Goal: Task Accomplishment & Management: Manage account settings

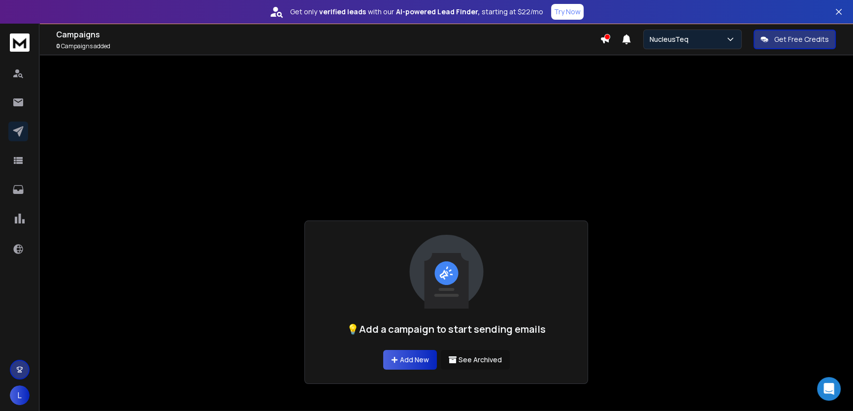
click at [681, 35] on p "NucleusTeq" at bounding box center [671, 39] width 43 height 10
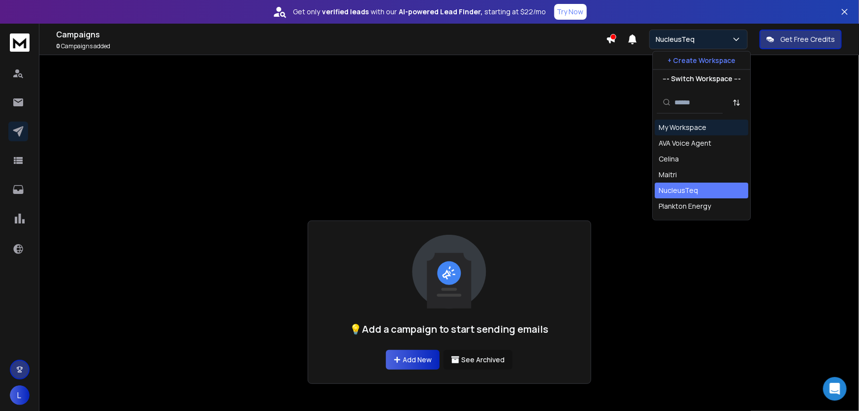
click at [681, 35] on p "NucleusTeq" at bounding box center [677, 39] width 43 height 10
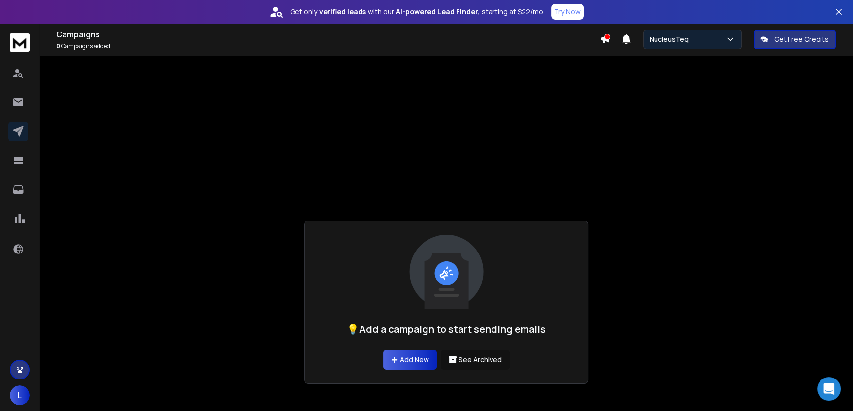
click at [681, 35] on p "NucleusTeq" at bounding box center [671, 39] width 43 height 10
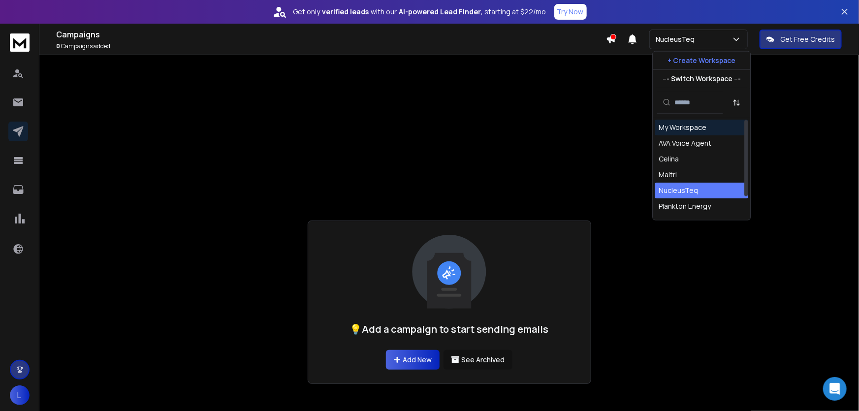
click at [684, 122] on div "My Workspace" at bounding box center [702, 128] width 94 height 16
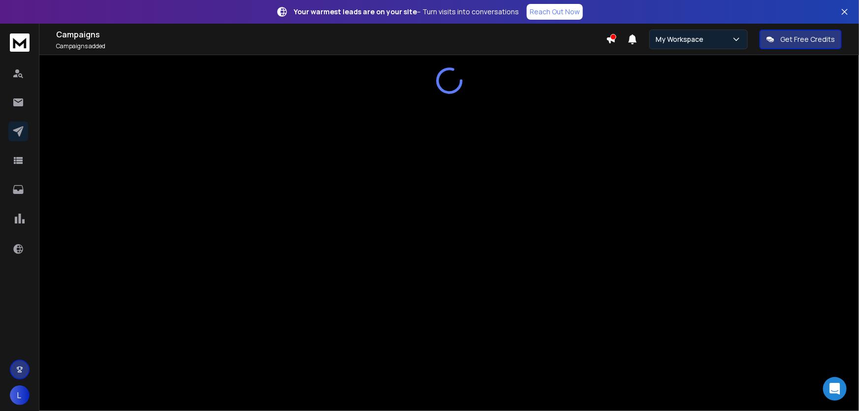
click at [684, 36] on p "My Workspace" at bounding box center [682, 39] width 52 height 10
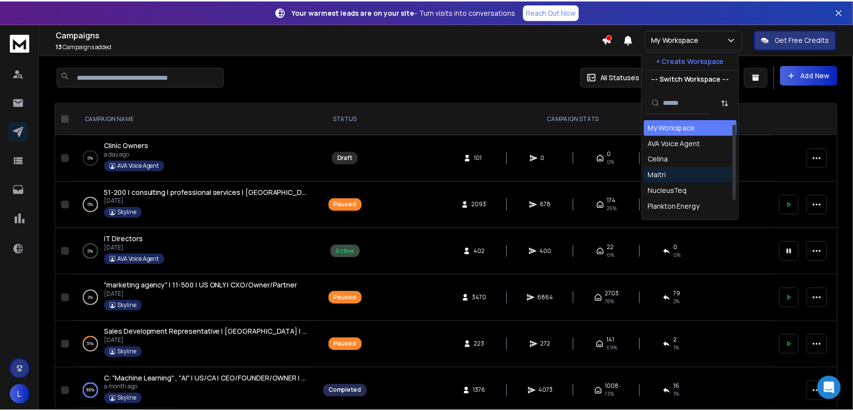
scroll to position [27, 0]
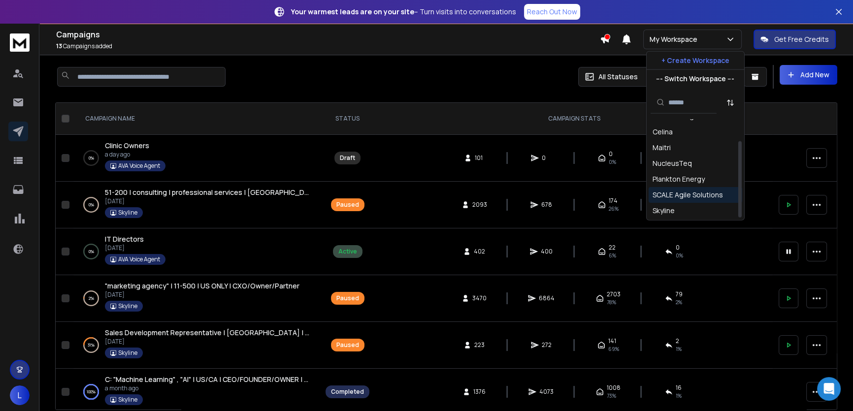
click at [684, 190] on div "SCALE Agile Solutions" at bounding box center [687, 195] width 70 height 10
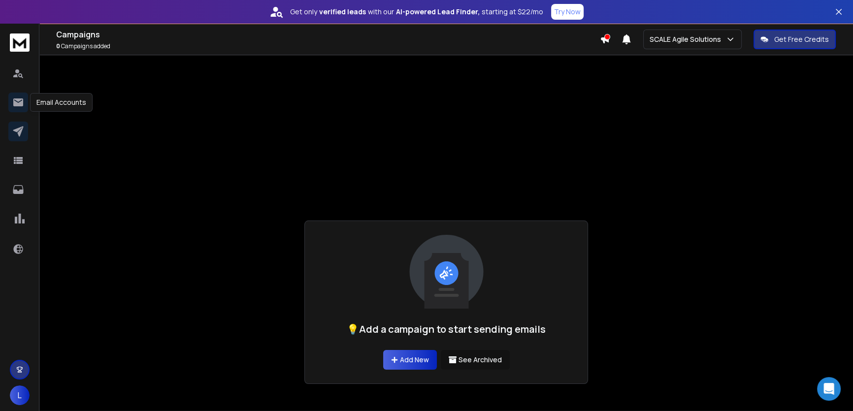
click at [9, 101] on link at bounding box center [18, 103] width 20 height 20
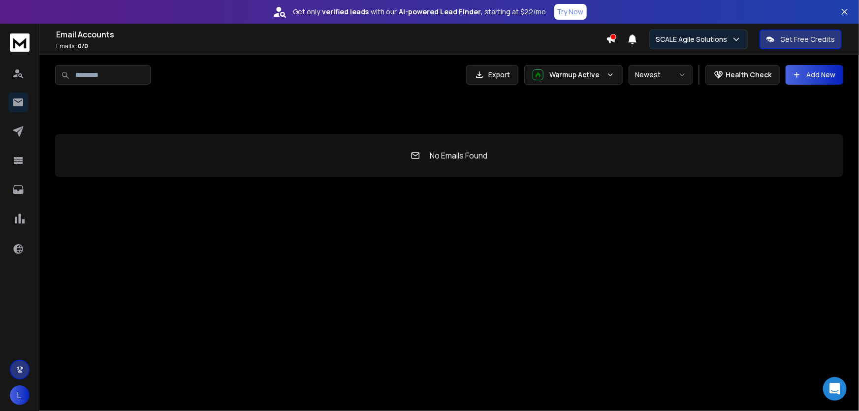
click at [676, 33] on button "SCALE Agile Solutions" at bounding box center [699, 40] width 98 height 20
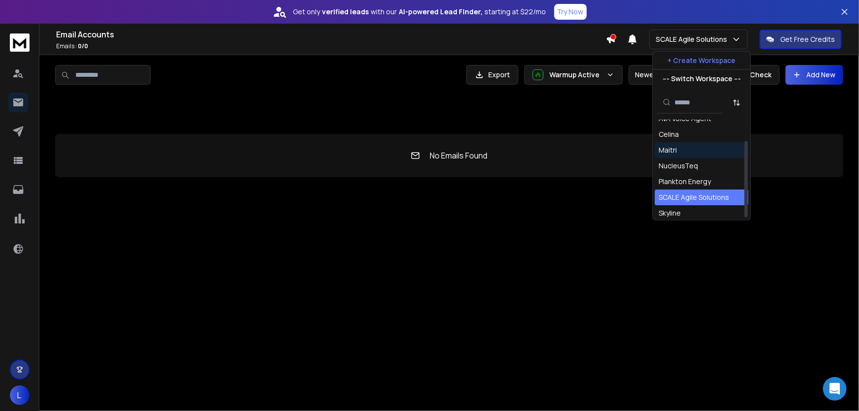
scroll to position [27, 0]
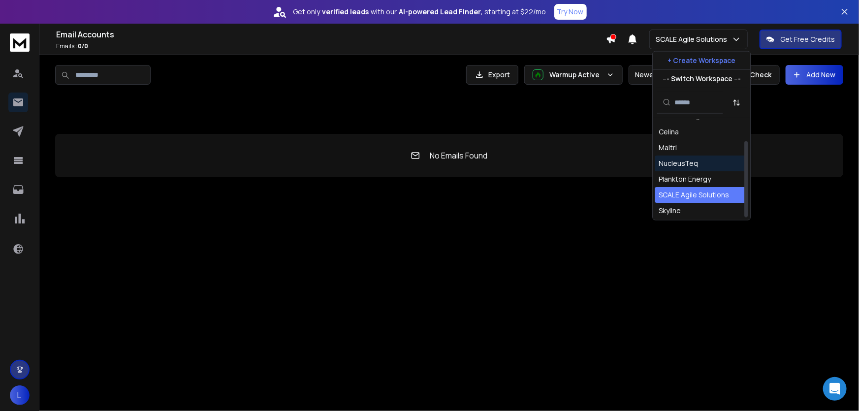
click at [686, 159] on div "NucleusTeq" at bounding box center [678, 164] width 39 height 10
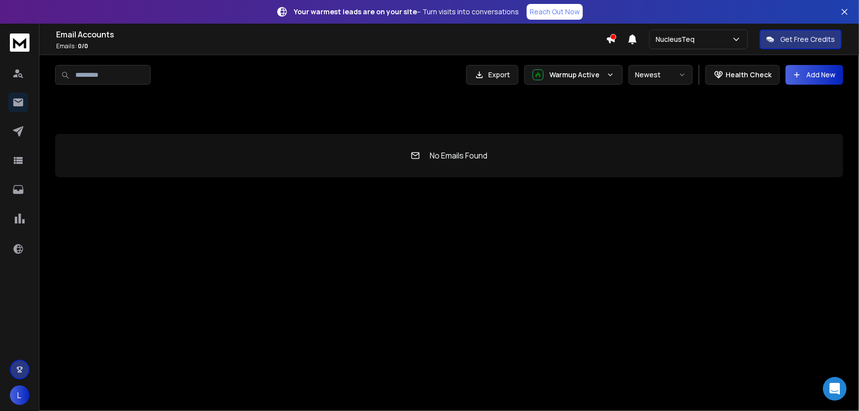
click at [594, 77] on p "Warmup Active" at bounding box center [576, 75] width 53 height 10
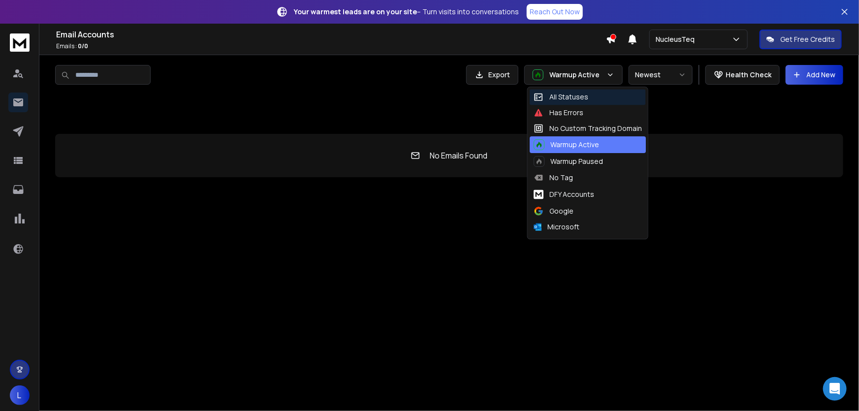
click at [578, 98] on div "All Statuses" at bounding box center [561, 97] width 55 height 10
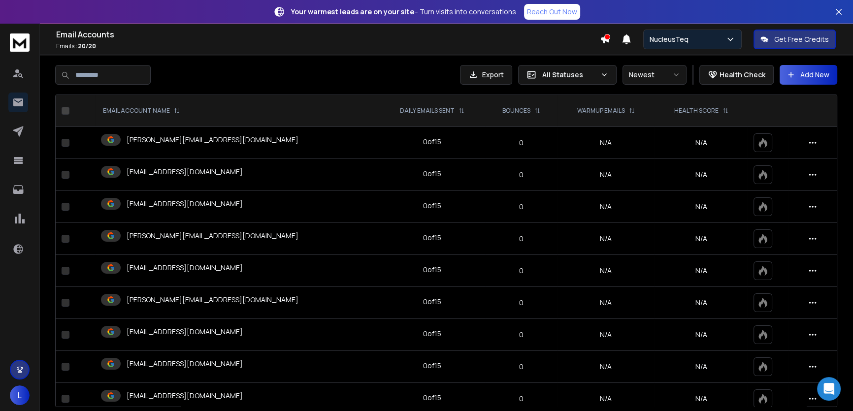
click at [692, 42] on p "NucleusTeq" at bounding box center [671, 39] width 43 height 10
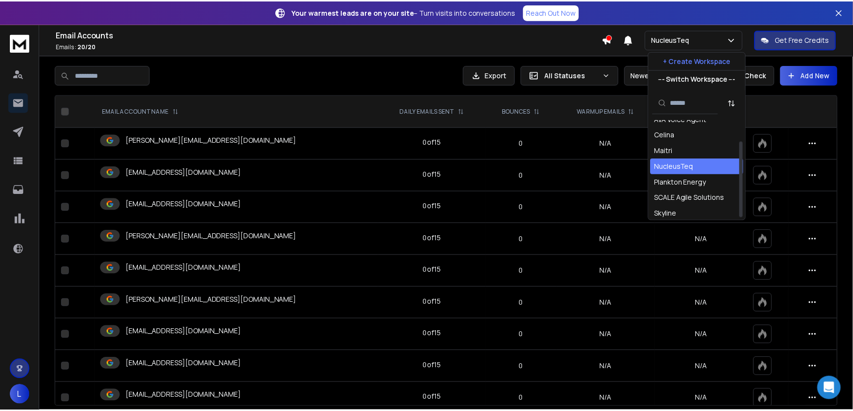
scroll to position [27, 0]
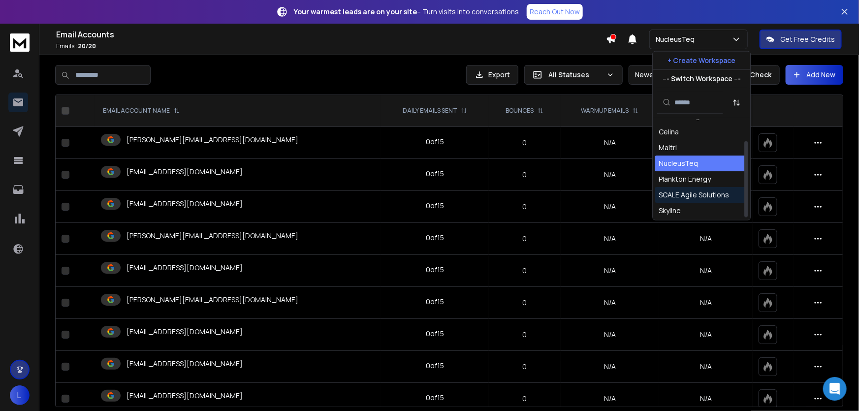
click at [691, 189] on div "SCALE Agile Solutions" at bounding box center [702, 195] width 94 height 16
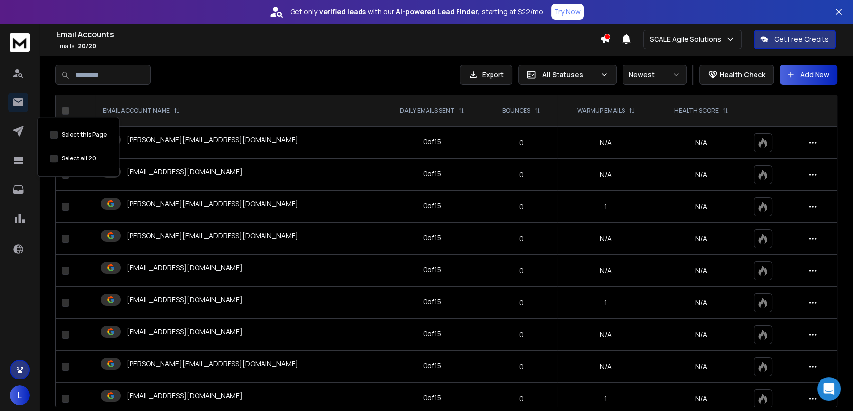
click at [64, 111] on button "Select this Page" at bounding box center [66, 111] width 8 height 8
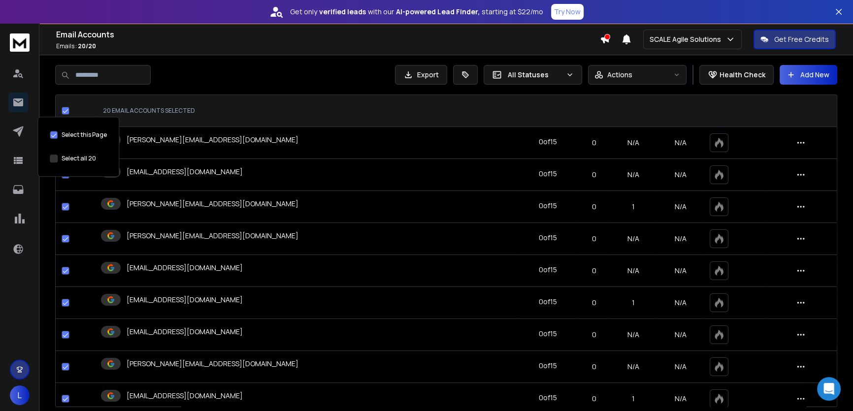
click at [64, 155] on label "Select all 20" at bounding box center [79, 159] width 34 height 8
click at [54, 158] on button "Select this Page" at bounding box center [54, 159] width 8 height 8
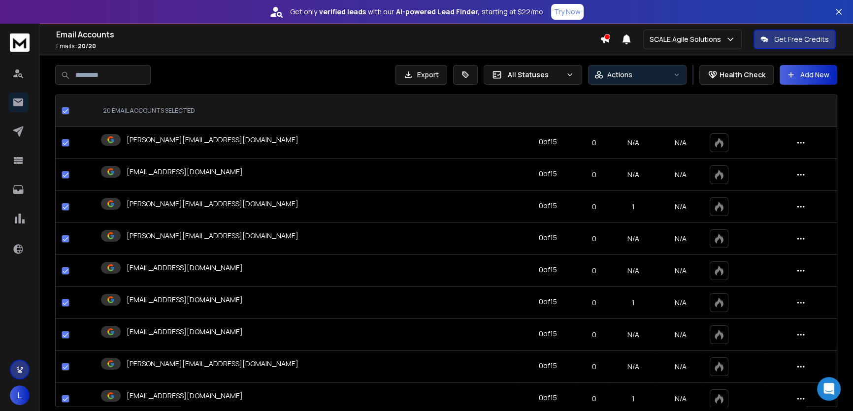
click at [618, 73] on p "Actions" at bounding box center [619, 75] width 25 height 10
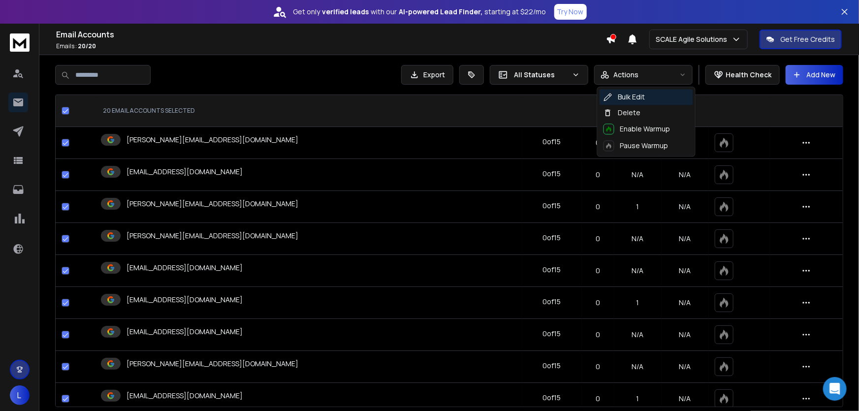
click at [629, 91] on div "Bulk Edit" at bounding box center [647, 97] width 94 height 16
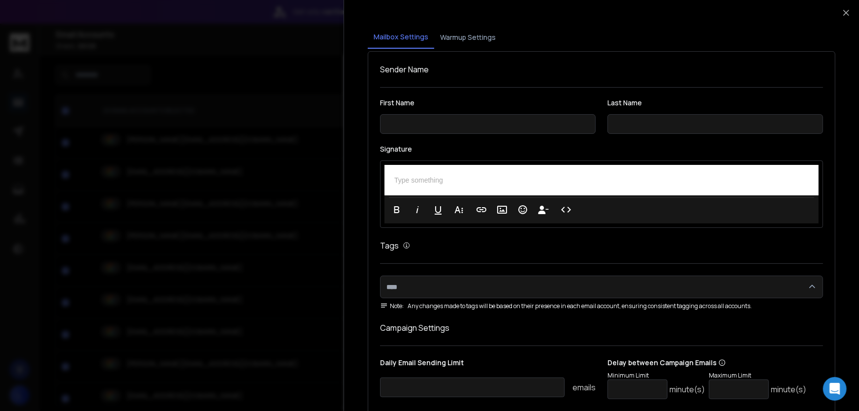
click at [429, 123] on input "text" at bounding box center [488, 124] width 216 height 20
type input "****"
click at [638, 120] on input "text" at bounding box center [716, 124] width 216 height 20
type input "*******"
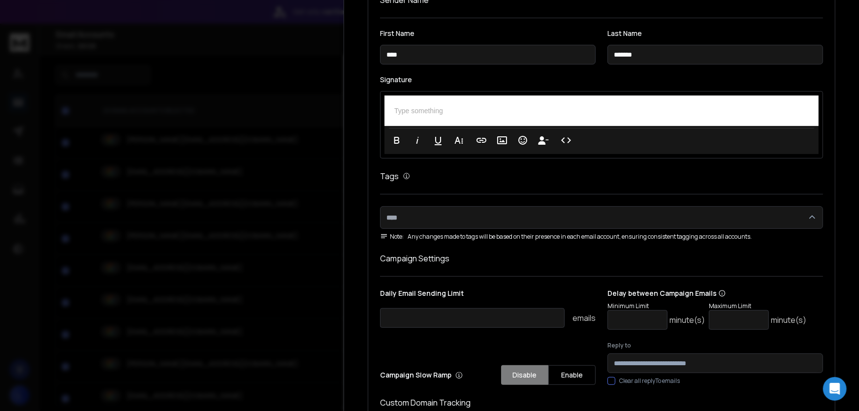
scroll to position [134, 0]
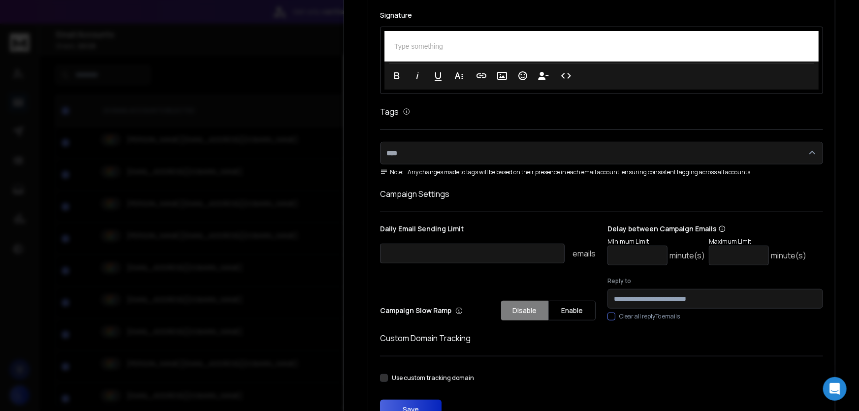
click at [480, 259] on input "number" at bounding box center [472, 254] width 185 height 20
type input "**"
click at [642, 257] on input "number" at bounding box center [638, 256] width 60 height 20
type input "*"
click at [731, 256] on input "number" at bounding box center [739, 256] width 60 height 20
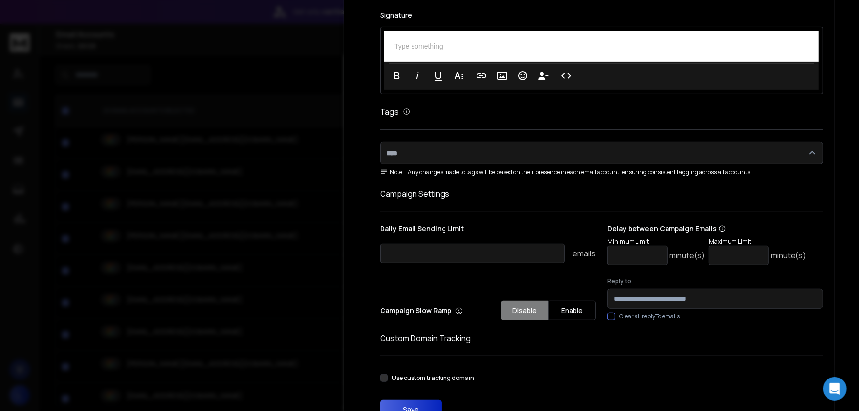
type input "*"
click at [736, 276] on div "Daily Email Sending Limit ** emails Delay between Campaign Emails Minimum Limit…" at bounding box center [601, 272] width 443 height 97
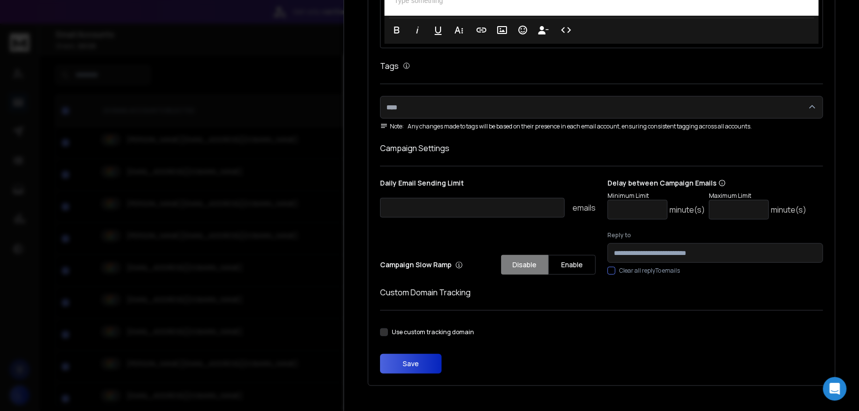
scroll to position [182, 0]
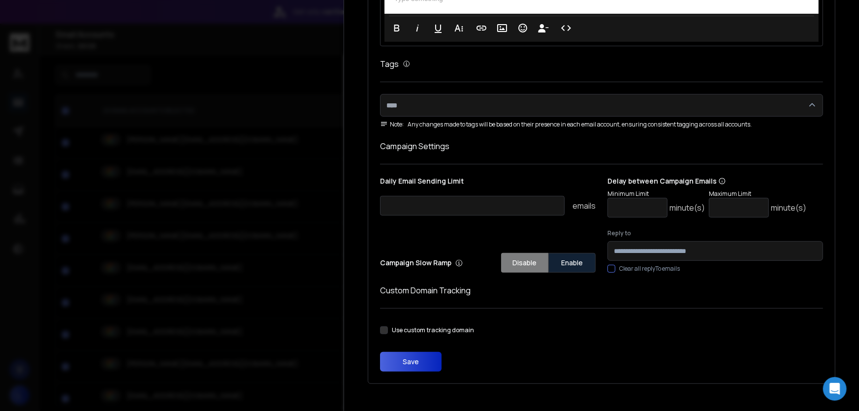
click at [561, 259] on button "Enable" at bounding box center [572, 263] width 47 height 20
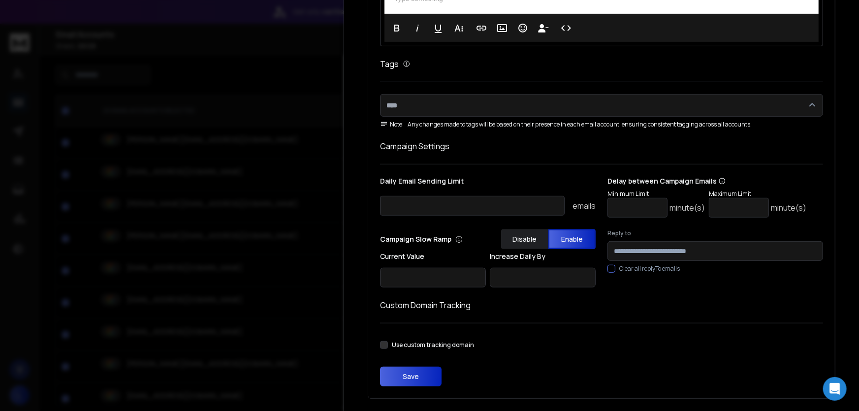
click at [414, 276] on input "*" at bounding box center [433, 278] width 106 height 20
click at [518, 274] on input "Increase Daily By" at bounding box center [543, 278] width 106 height 20
type input "*"
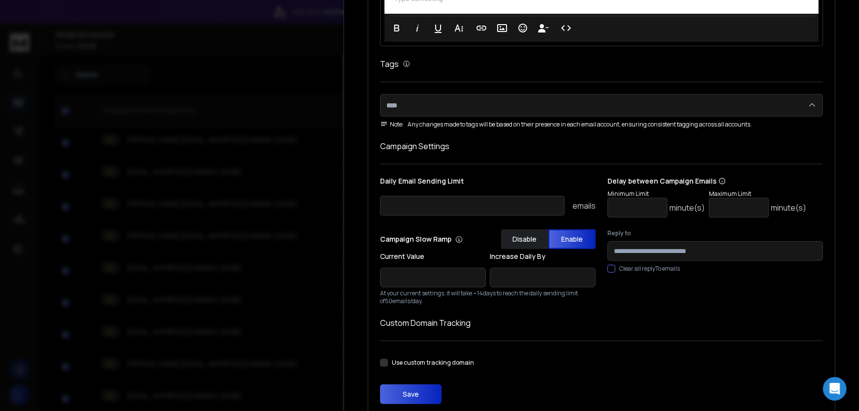
type input "*"
click at [639, 300] on div "Daily Email Sending Limit ** emails Delay between Campaign Emails Minimum Limit…" at bounding box center [601, 240] width 443 height 129
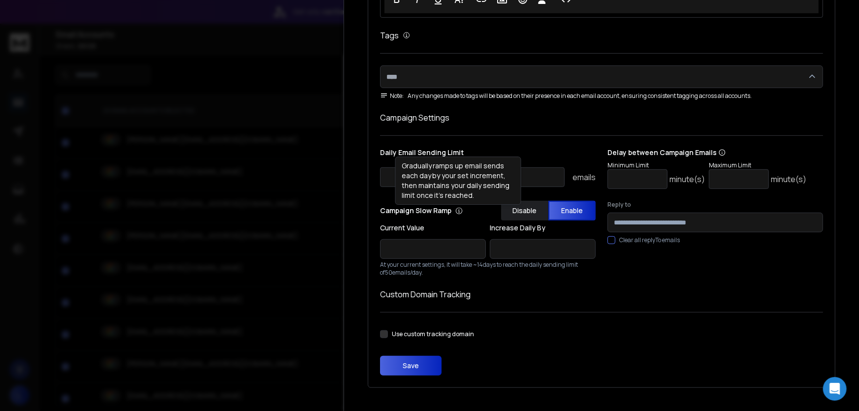
scroll to position [214, 0]
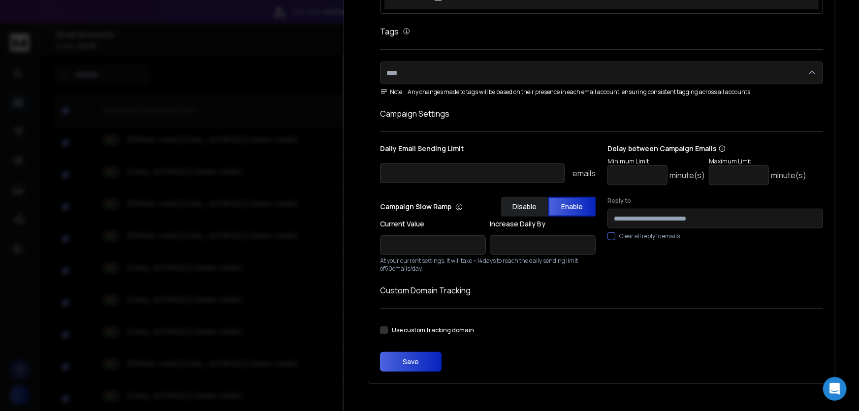
click at [419, 359] on button "Save" at bounding box center [411, 362] width 62 height 20
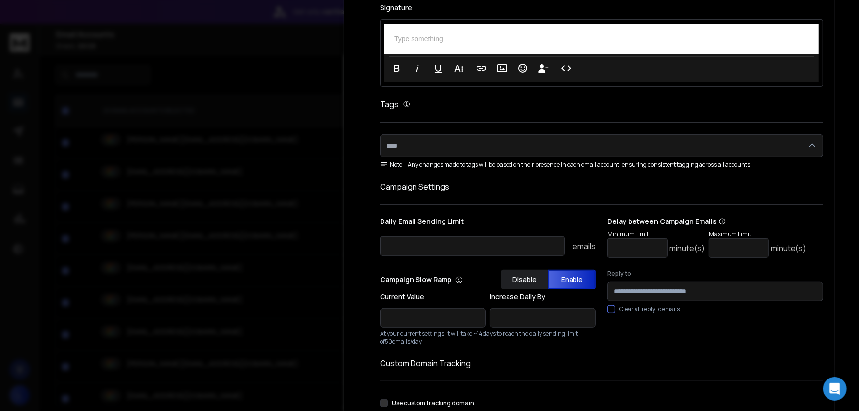
scroll to position [0, 0]
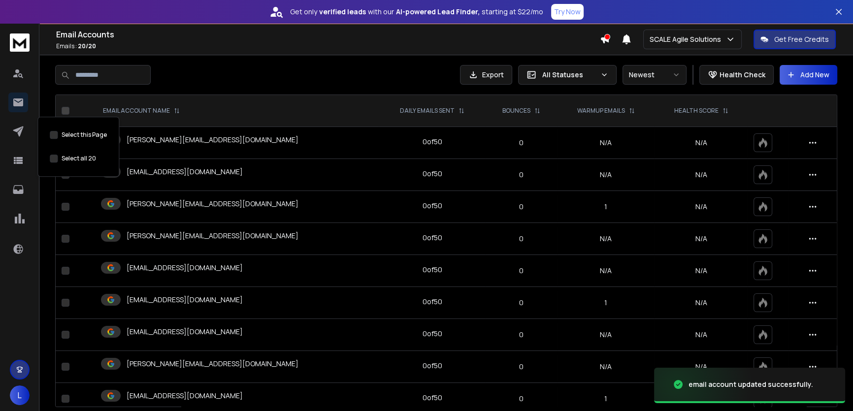
click at [65, 111] on button "Select this Page" at bounding box center [66, 111] width 8 height 8
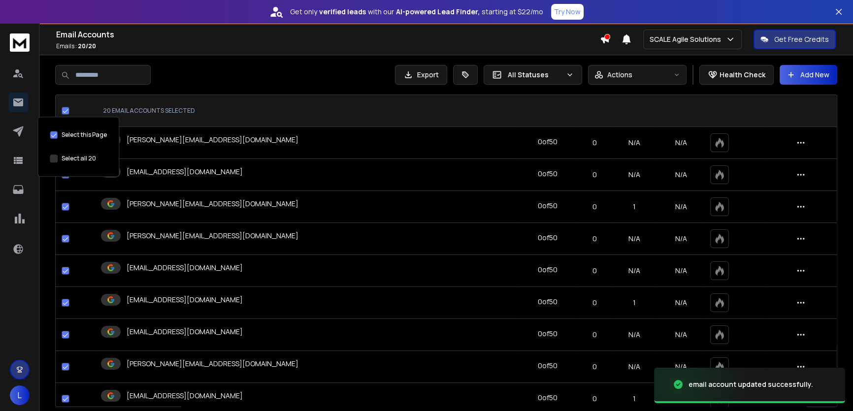
click at [62, 157] on label "Select all 20" at bounding box center [79, 159] width 34 height 8
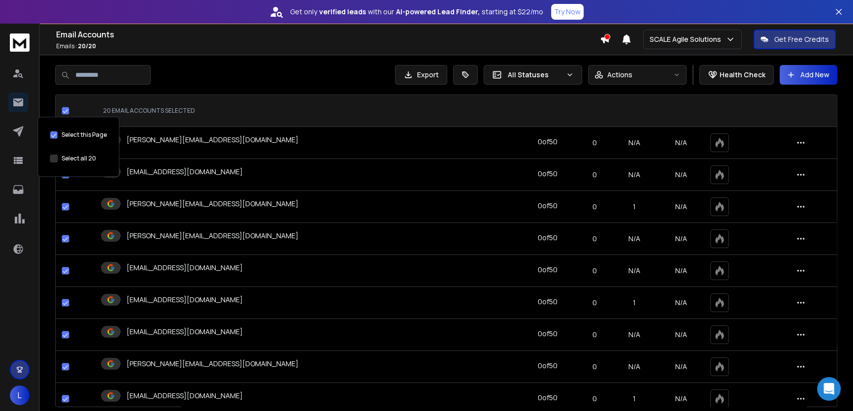
click at [54, 158] on button "Select this Page" at bounding box center [54, 159] width 8 height 8
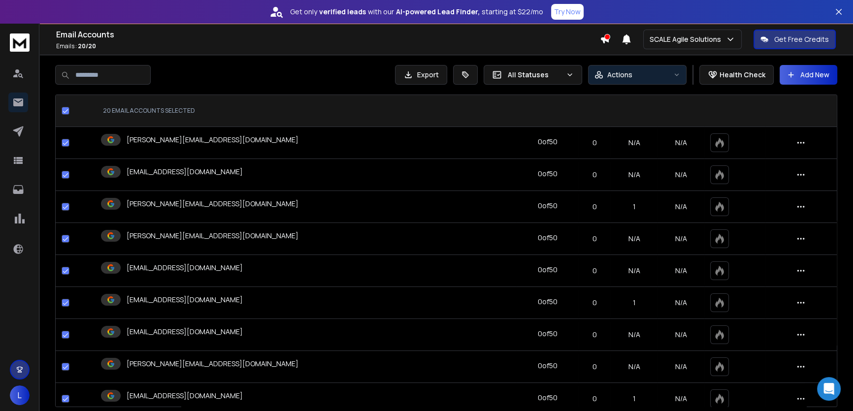
click at [641, 73] on div "Actions" at bounding box center [631, 75] width 75 height 10
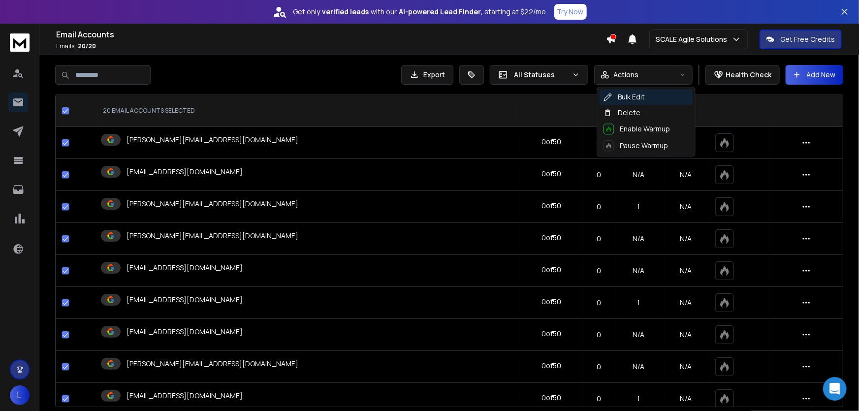
click at [633, 96] on div "Bulk Edit" at bounding box center [625, 97] width 42 height 10
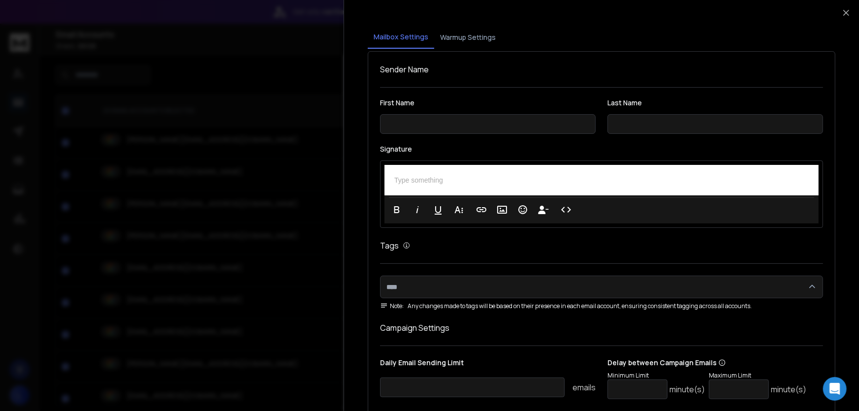
click at [452, 34] on button "Warmup Settings" at bounding box center [467, 38] width 67 height 22
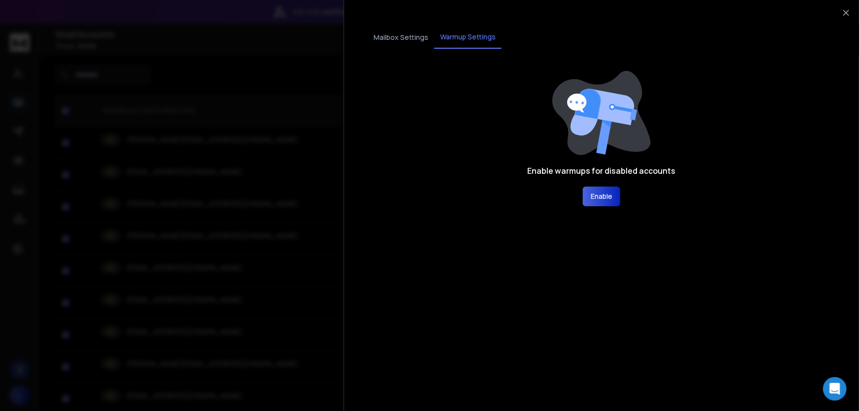
click at [604, 195] on button "Enable" at bounding box center [601, 197] width 37 height 20
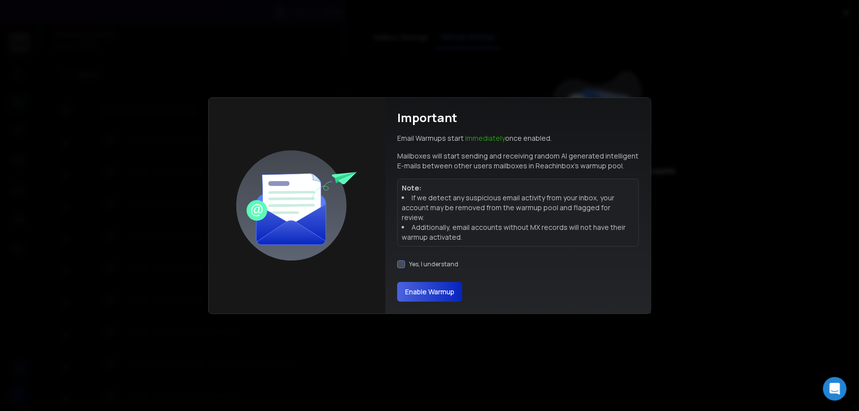
click at [401, 261] on button "Yes, I understand" at bounding box center [401, 265] width 8 height 8
click at [428, 284] on button "Enable Warmup" at bounding box center [429, 292] width 65 height 20
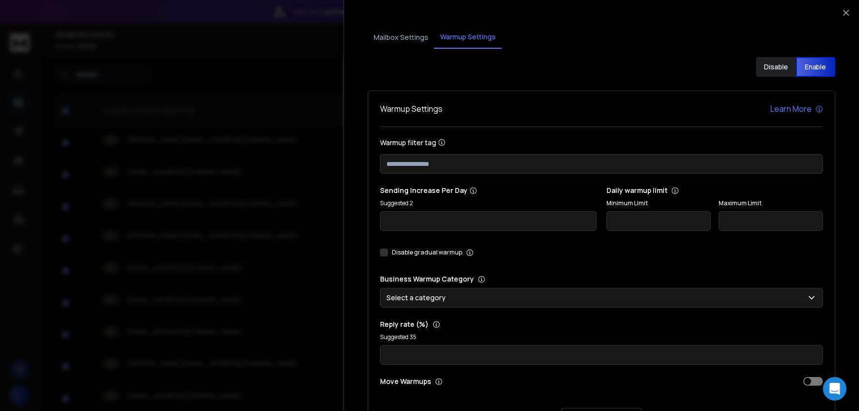
click at [452, 225] on input "number" at bounding box center [488, 221] width 217 height 20
click at [652, 225] on input "number" at bounding box center [659, 221] width 104 height 20
type input "**"
click at [771, 216] on input "number" at bounding box center [771, 221] width 104 height 20
type input "**"
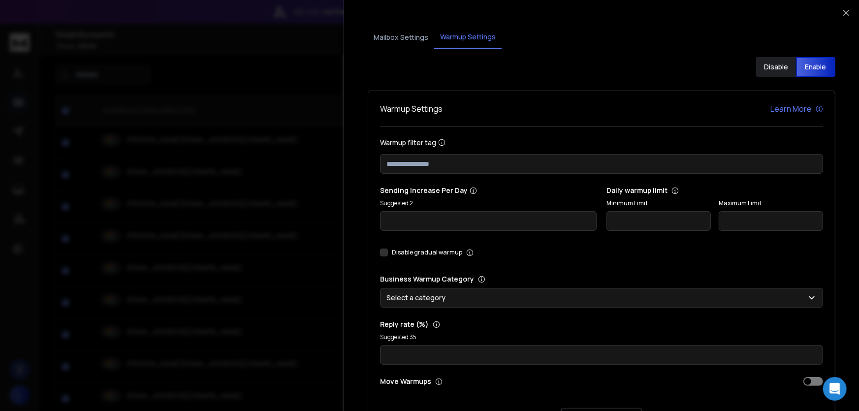
click at [533, 222] on input "number" at bounding box center [488, 221] width 217 height 20
type input "*"
click at [553, 256] on div "Disable gradual warmup" at bounding box center [601, 253] width 443 height 20
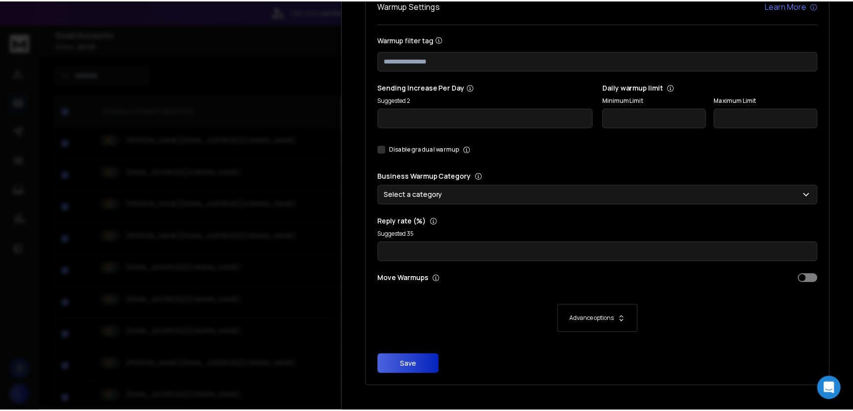
scroll to position [106, 0]
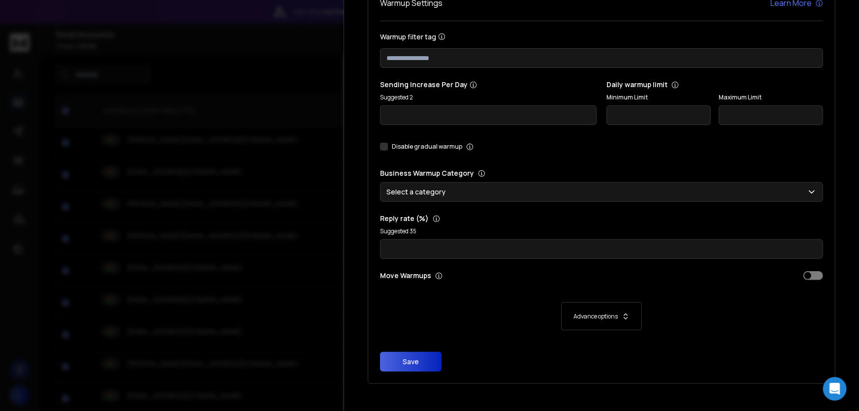
click at [462, 252] on input "number" at bounding box center [601, 249] width 443 height 20
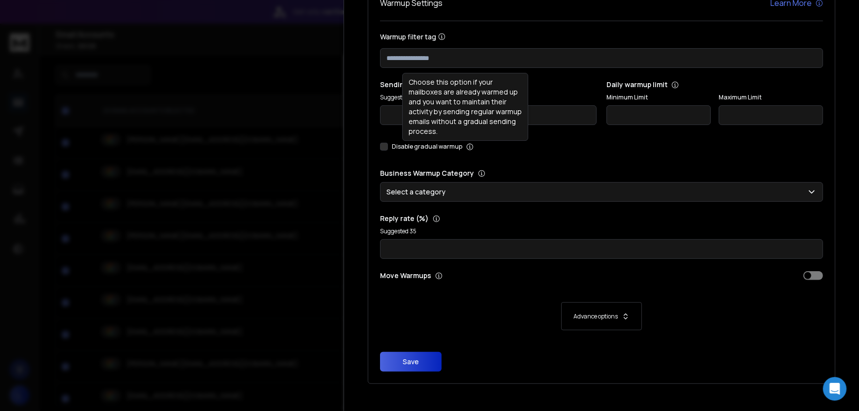
type input "***"
click at [555, 116] on input "*" at bounding box center [488, 115] width 217 height 20
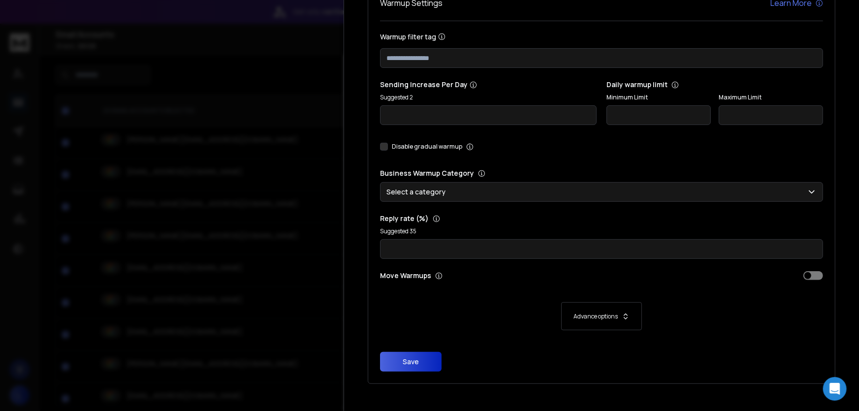
type input "*"
click at [428, 364] on button "Save" at bounding box center [411, 362] width 62 height 20
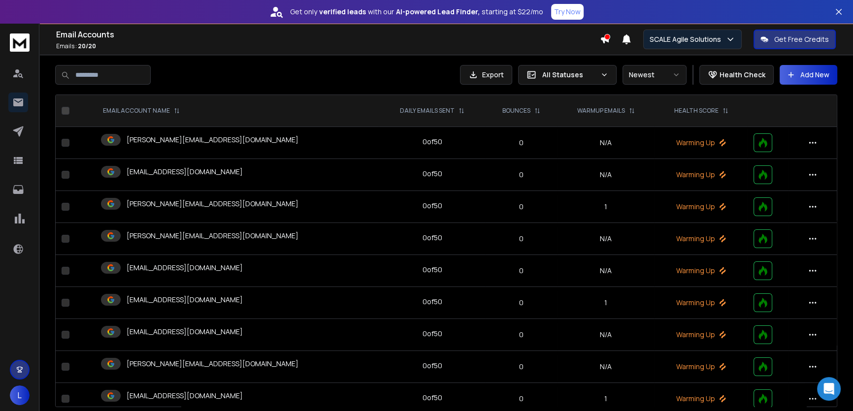
click at [689, 35] on p "SCALE Agile Solutions" at bounding box center [687, 39] width 75 height 10
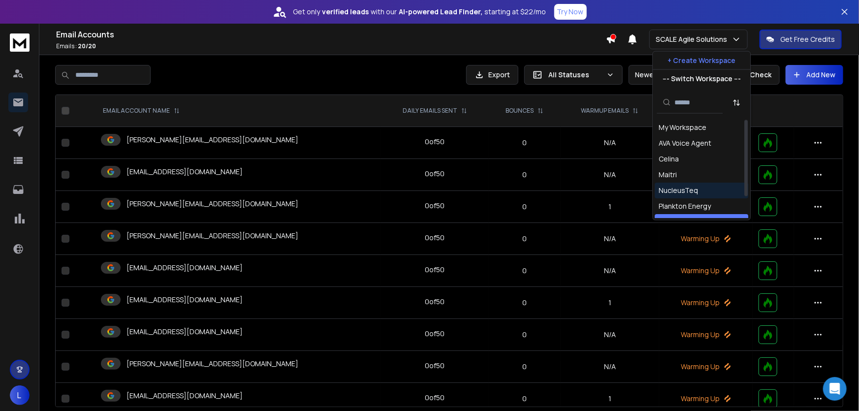
click at [688, 190] on div "NucleusTeq" at bounding box center [678, 191] width 39 height 10
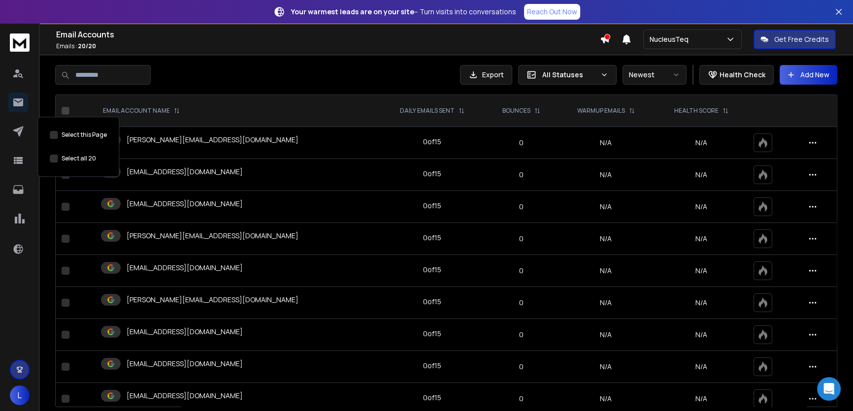
click at [53, 159] on button "Select this Page" at bounding box center [54, 159] width 8 height 8
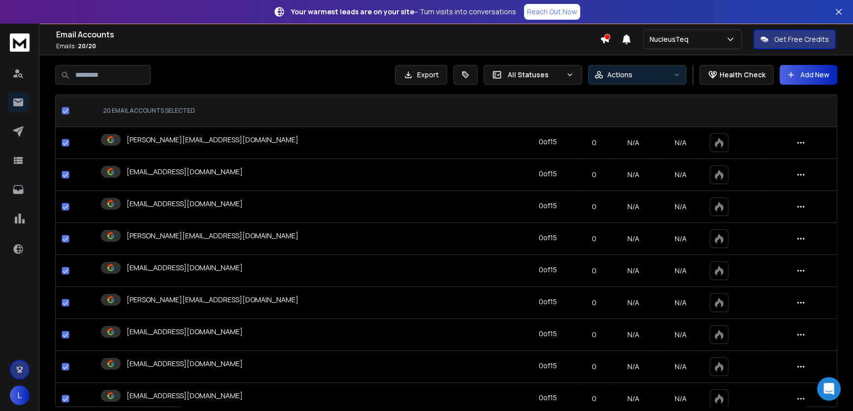
click at [632, 76] on p "Actions" at bounding box center [619, 75] width 25 height 10
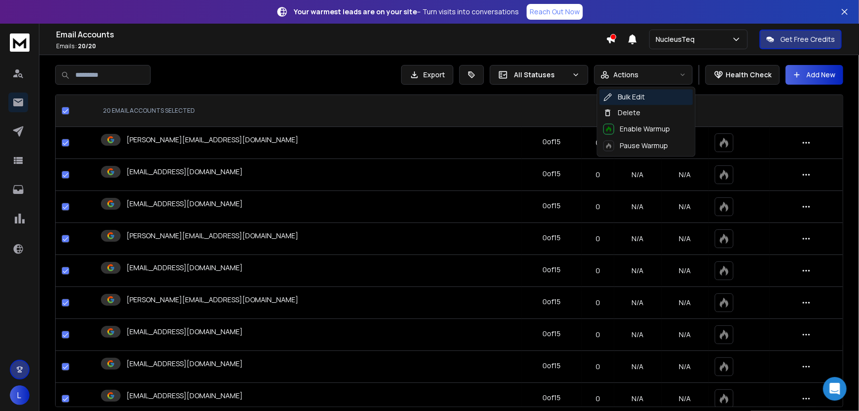
click at [636, 97] on div "Bulk Edit" at bounding box center [625, 97] width 42 height 10
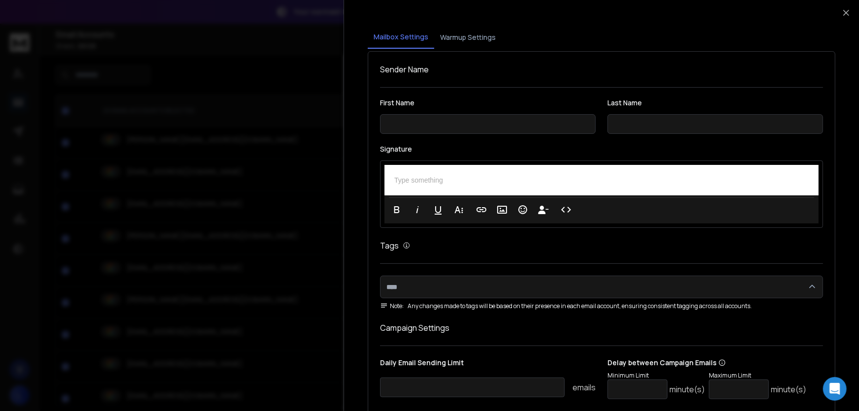
click at [420, 126] on input "text" at bounding box center [488, 124] width 216 height 20
type input "****"
click at [640, 134] on form "First Name **** Last Name Signature Type something Clear Formatting Font Family…" at bounding box center [601, 326] width 443 height 454
click at [640, 127] on input "text" at bounding box center [716, 124] width 216 height 20
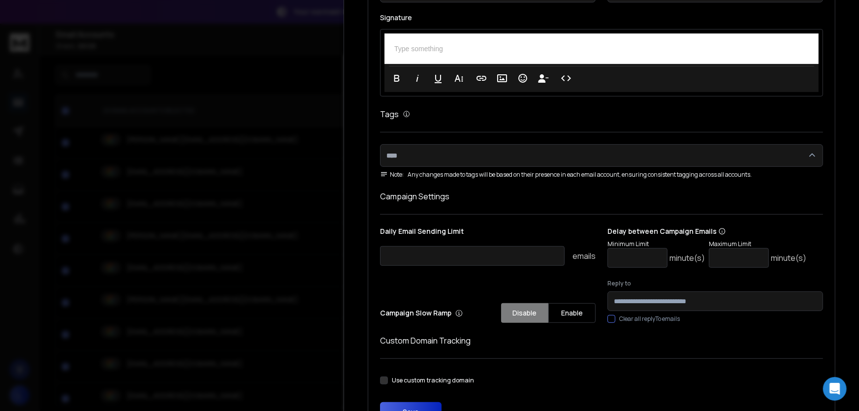
scroll to position [134, 0]
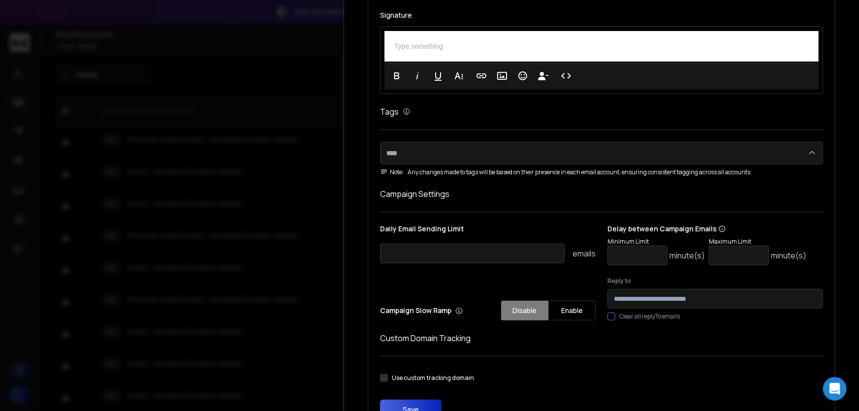
type input "**********"
click at [480, 261] on input "number" at bounding box center [472, 254] width 185 height 20
type input "**"
click at [635, 252] on input "number" at bounding box center [638, 256] width 60 height 20
type input "*"
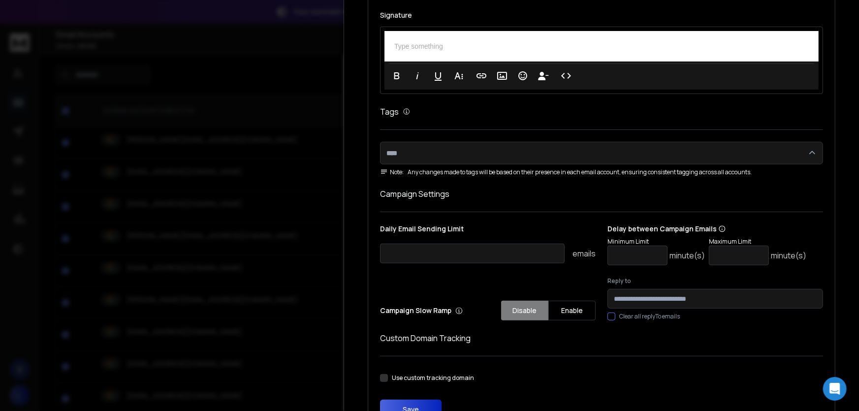
click at [739, 255] on input "number" at bounding box center [739, 256] width 60 height 20
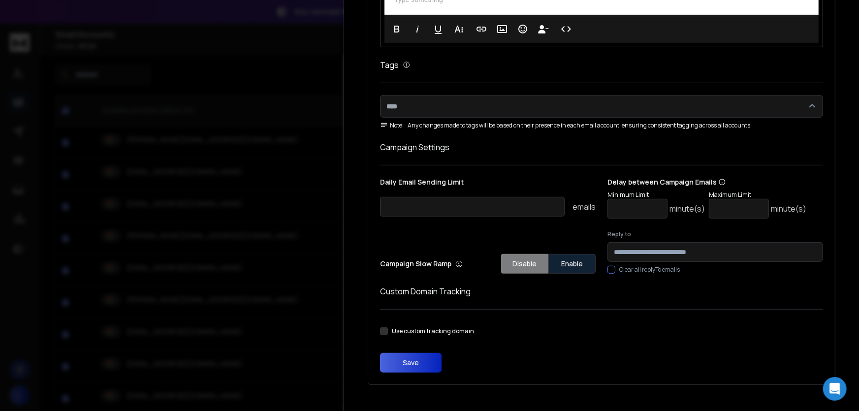
scroll to position [182, 0]
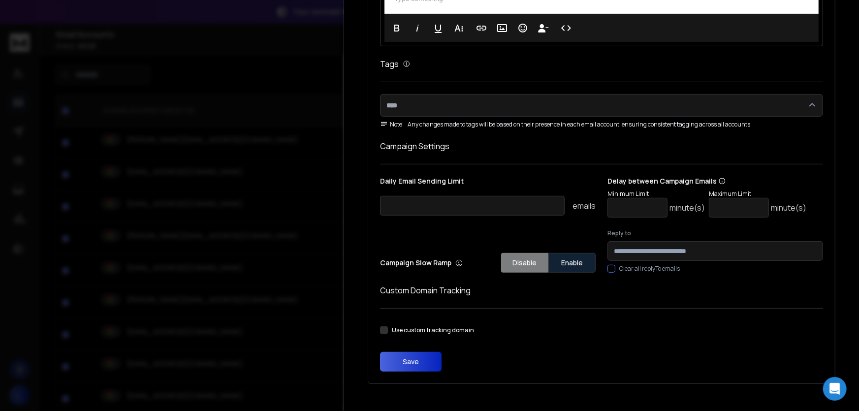
type input "*"
click at [570, 270] on button "Enable" at bounding box center [572, 263] width 47 height 20
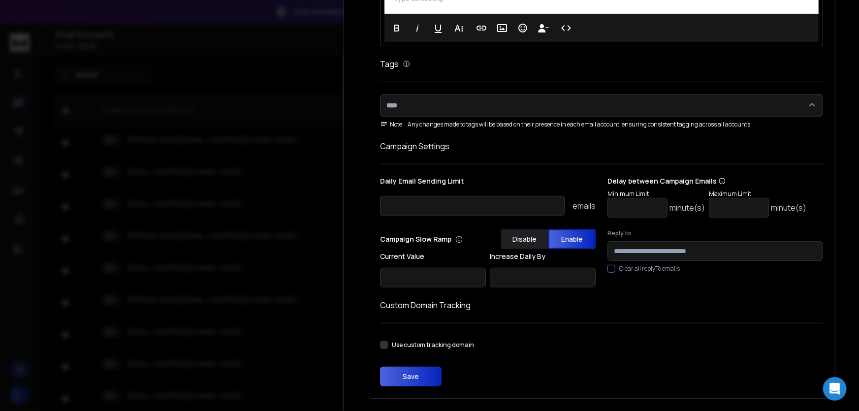
click at [401, 282] on input "*" at bounding box center [433, 278] width 106 height 20
type input "*"
click at [526, 273] on input "Increase Daily By" at bounding box center [543, 278] width 106 height 20
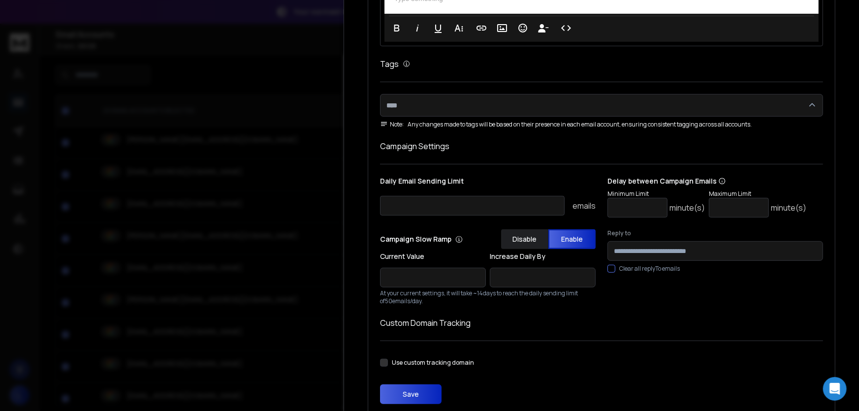
type input "*"
click at [564, 308] on form "**********" at bounding box center [601, 161] width 443 height 487
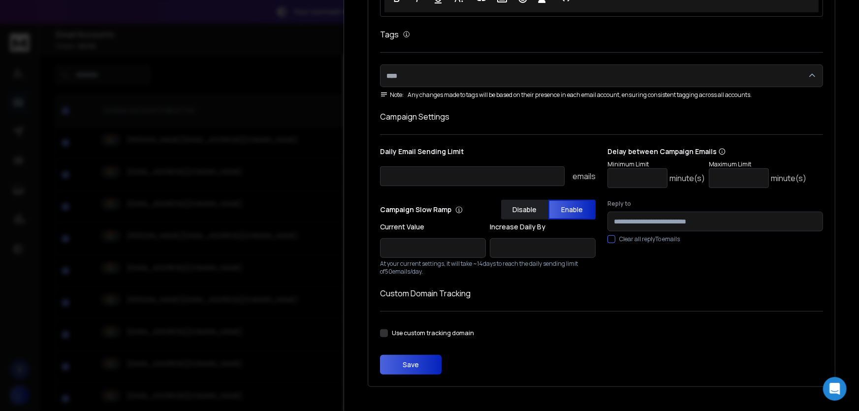
scroll to position [214, 0]
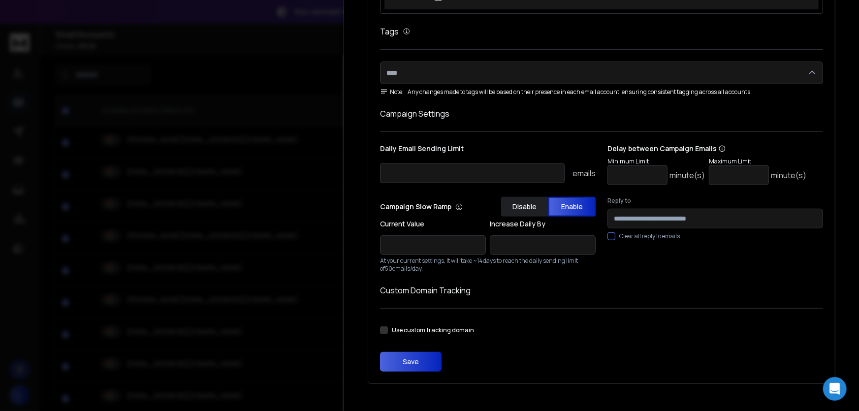
click at [419, 367] on button "Save" at bounding box center [411, 362] width 62 height 20
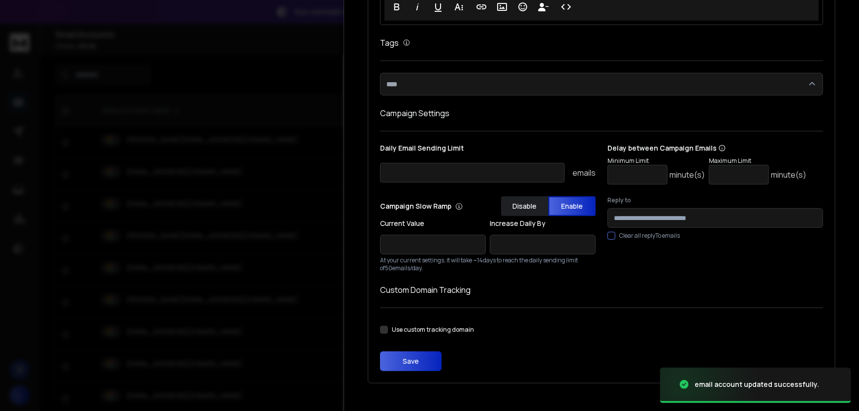
scroll to position [202, 0]
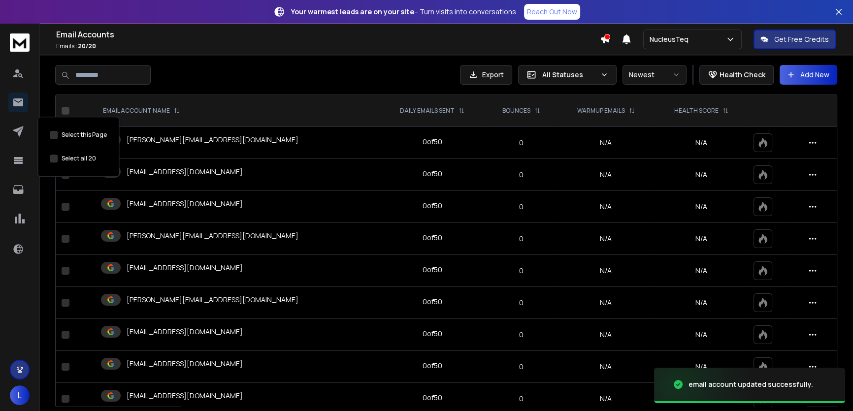
click at [53, 159] on button "Select this Page" at bounding box center [54, 159] width 8 height 8
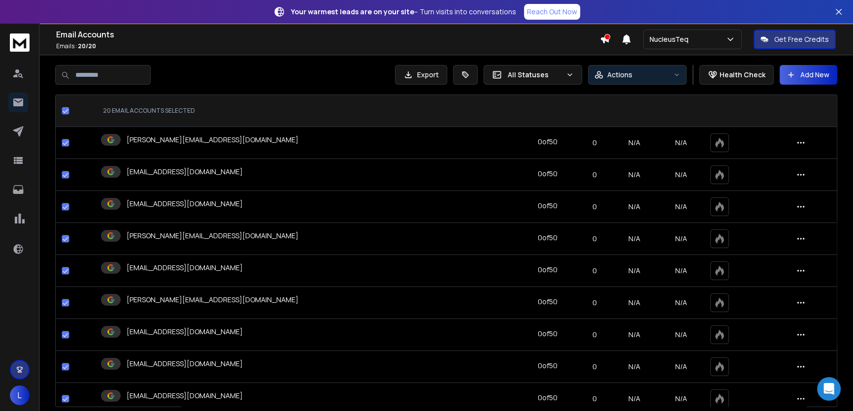
click at [647, 71] on div "Actions" at bounding box center [631, 75] width 75 height 10
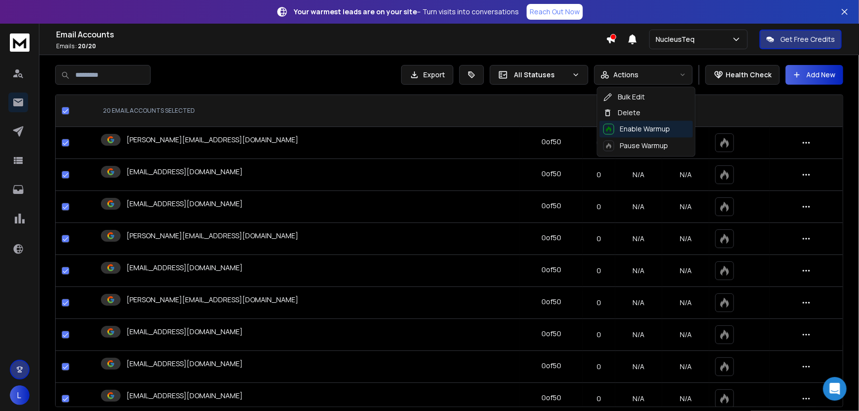
click at [630, 126] on div "Enable Warmup" at bounding box center [637, 129] width 67 height 11
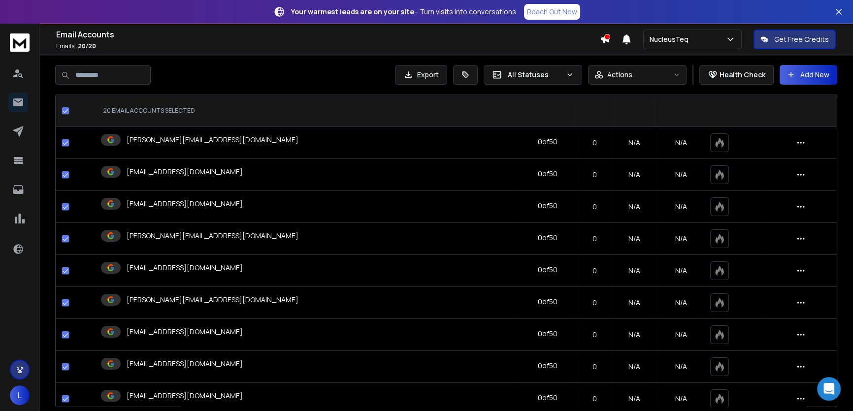
click at [552, 70] on p "All Statuses" at bounding box center [535, 75] width 54 height 10
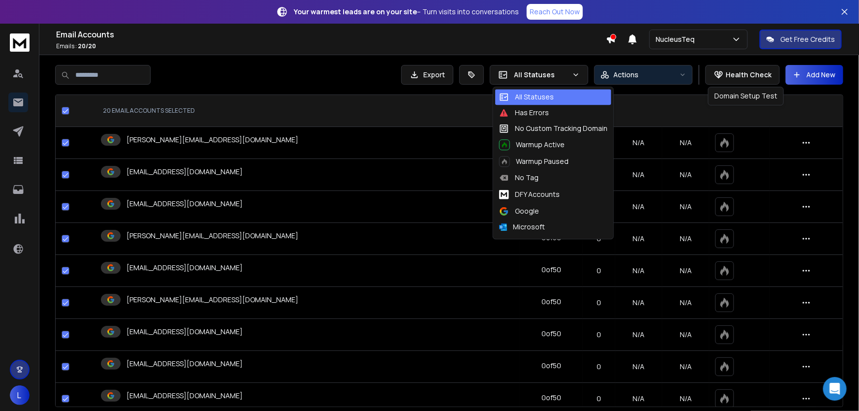
click at [673, 69] on button "Actions" at bounding box center [643, 75] width 98 height 20
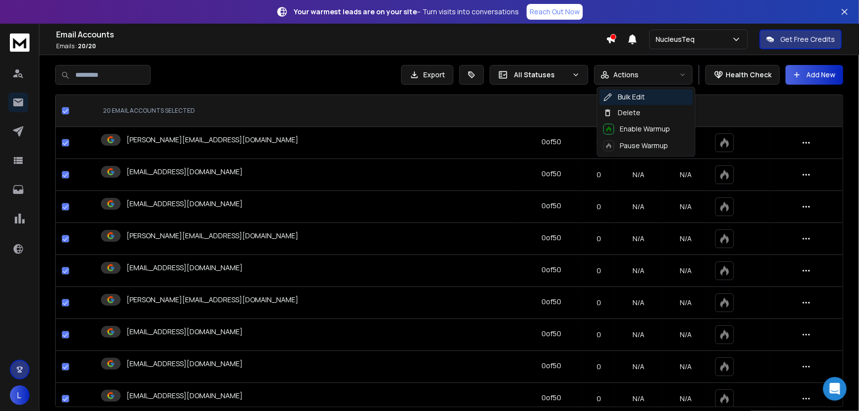
click at [650, 98] on div "Bulk Edit" at bounding box center [647, 97] width 94 height 16
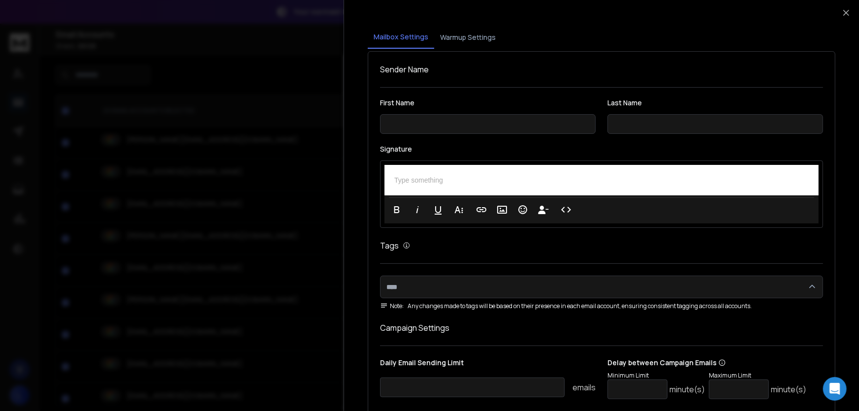
click at [472, 34] on button "Warmup Settings" at bounding box center [467, 38] width 67 height 22
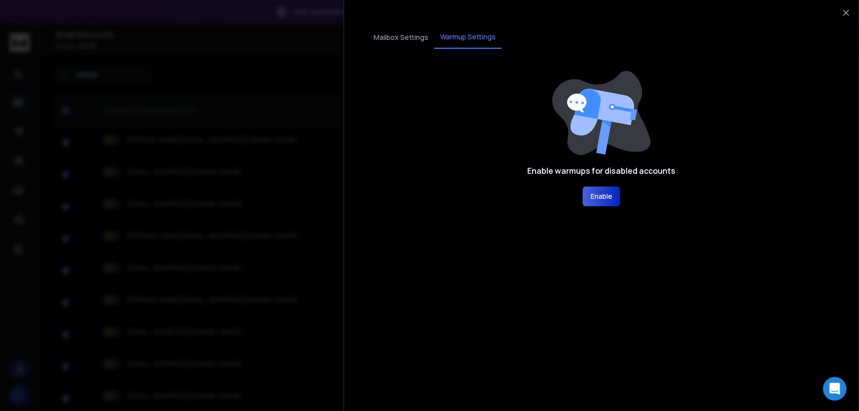
click at [615, 198] on button "Enable" at bounding box center [601, 197] width 37 height 20
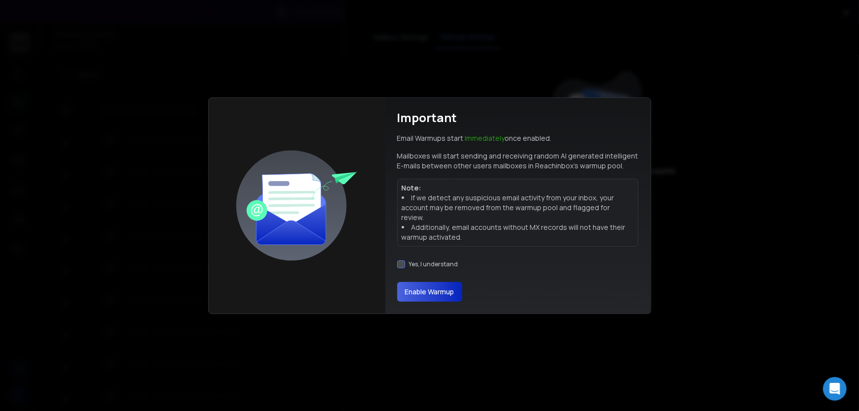
click at [399, 261] on button "Yes, I understand" at bounding box center [401, 265] width 8 height 8
click at [420, 282] on button "Enable Warmup" at bounding box center [429, 292] width 65 height 20
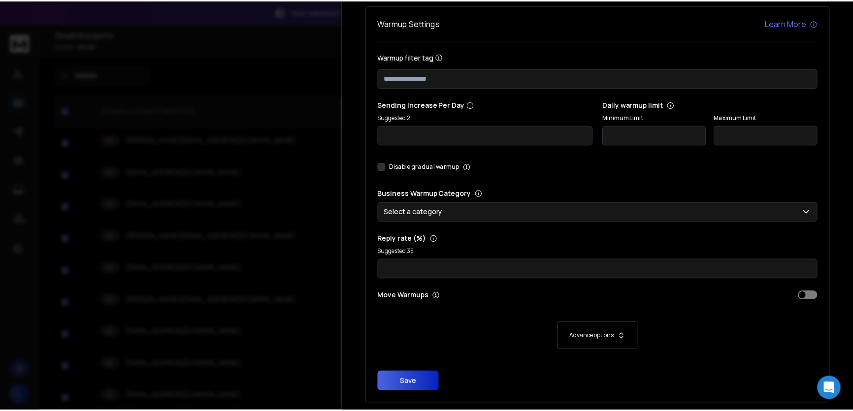
scroll to position [106, 0]
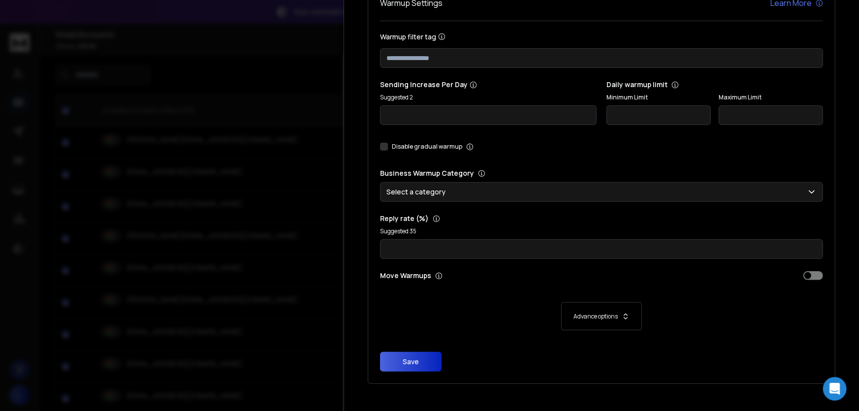
click at [414, 110] on input "number" at bounding box center [488, 115] width 217 height 20
type input "*"
click at [630, 112] on input "number" at bounding box center [659, 115] width 104 height 20
type input "**"
click at [734, 107] on input "number" at bounding box center [771, 115] width 104 height 20
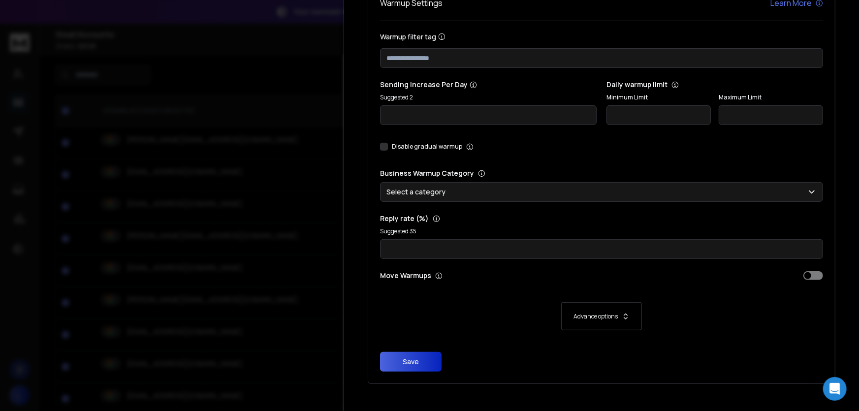
type input "**"
click at [725, 143] on div "Disable gradual warmup" at bounding box center [601, 147] width 443 height 20
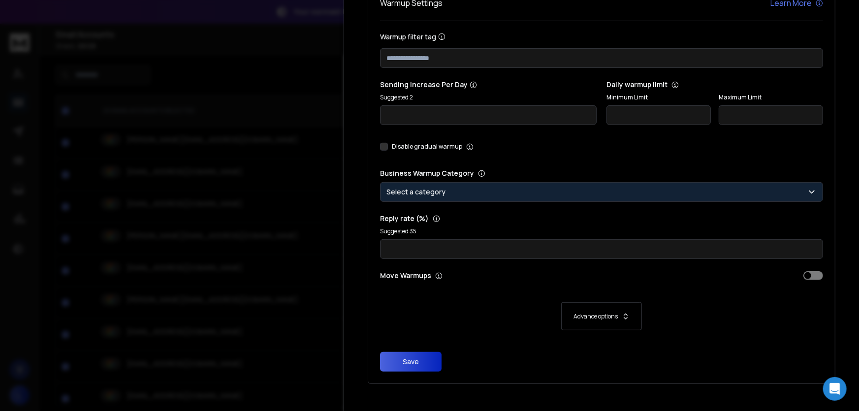
click at [475, 193] on div "Select a category" at bounding box center [602, 192] width 430 height 10
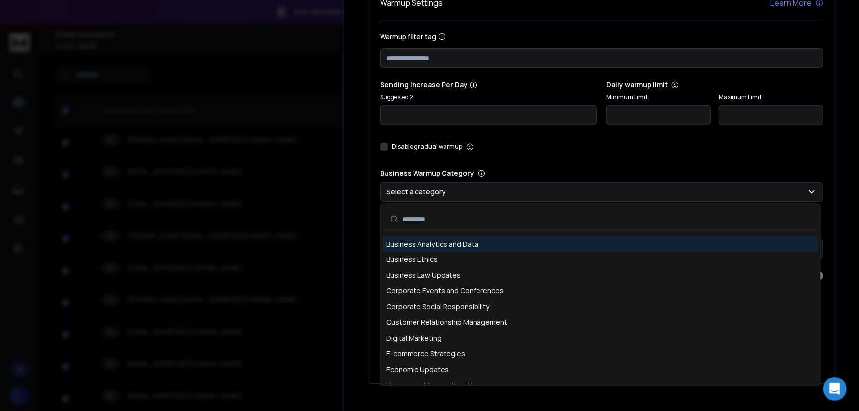
click at [537, 165] on div at bounding box center [429, 205] width 859 height 411
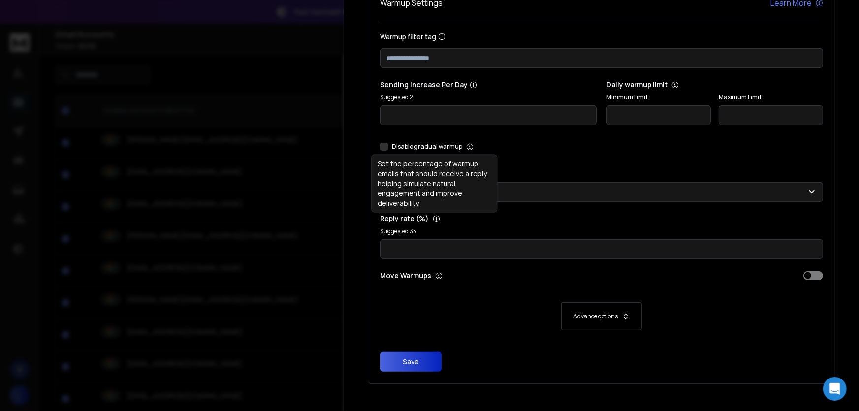
click at [428, 248] on input "number" at bounding box center [601, 249] width 443 height 20
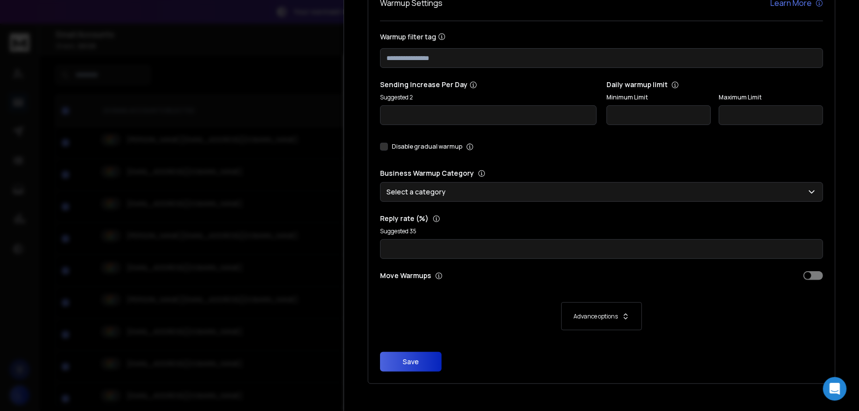
type input "***"
click at [418, 357] on button "Save" at bounding box center [411, 362] width 62 height 20
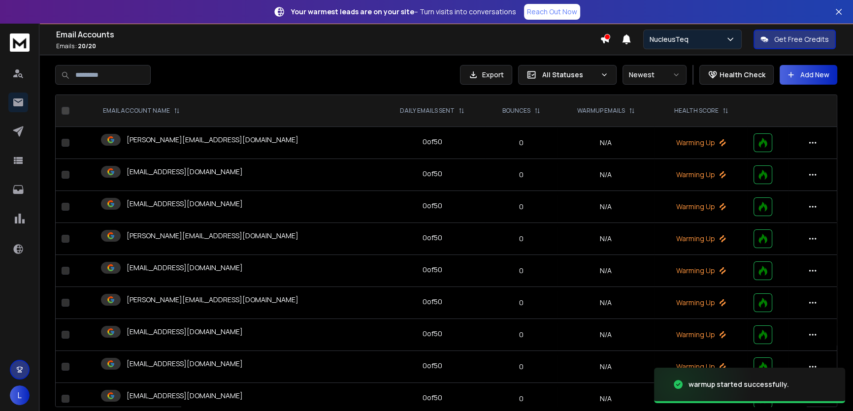
click at [694, 34] on div "NucleusTeq" at bounding box center [693, 39] width 86 height 10
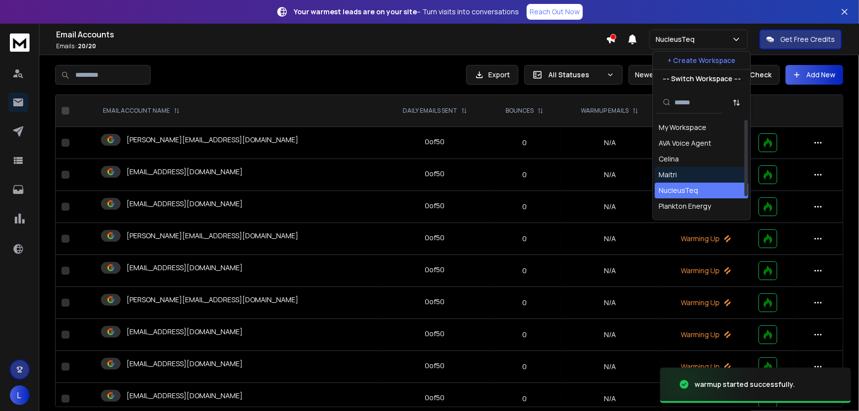
click at [684, 171] on div "Maitri" at bounding box center [702, 175] width 94 height 16
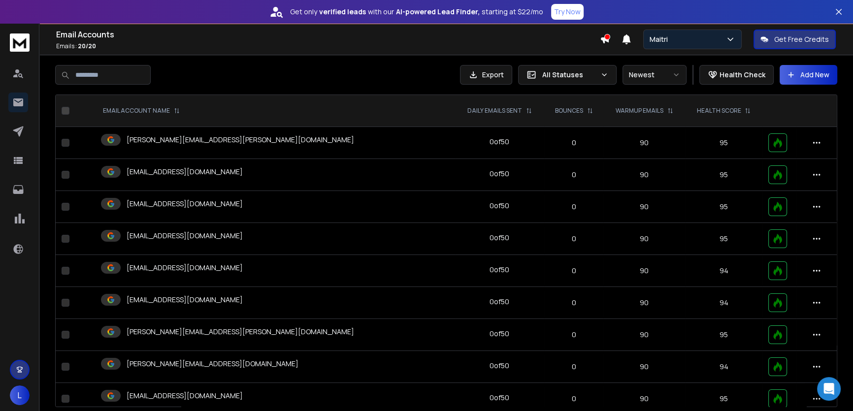
click at [680, 37] on div "Maitri" at bounding box center [693, 39] width 86 height 10
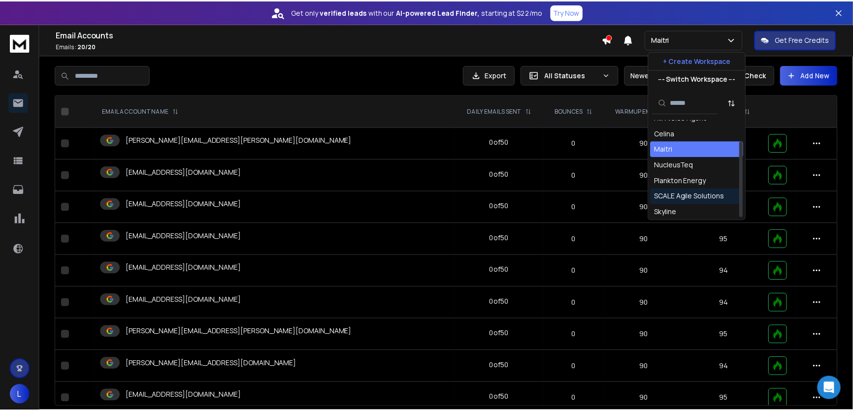
scroll to position [27, 0]
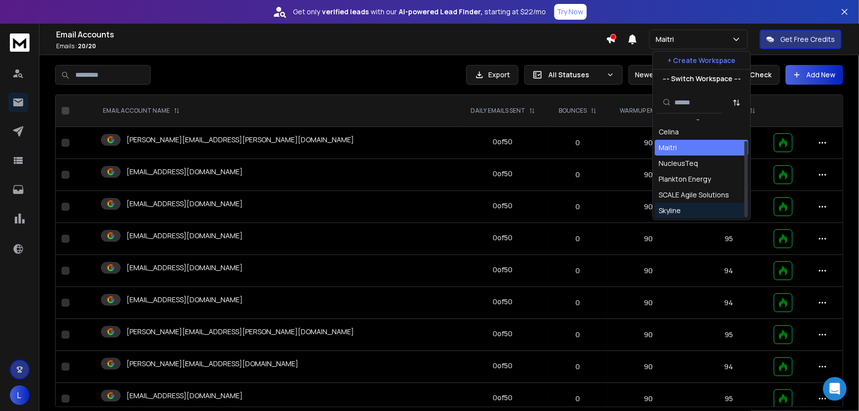
click at [678, 208] on div "Skyline" at bounding box center [670, 211] width 22 height 10
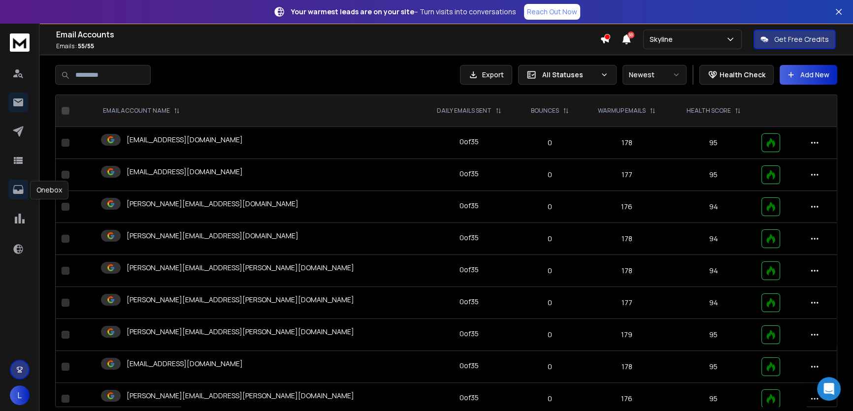
click at [11, 191] on link at bounding box center [18, 190] width 20 height 20
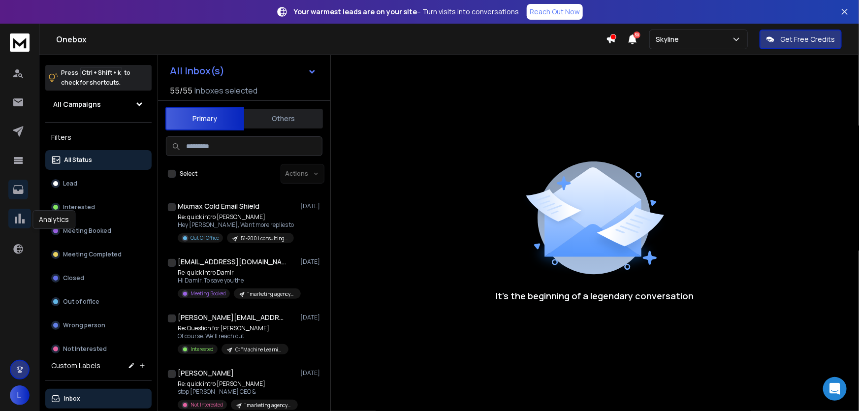
click at [15, 220] on icon at bounding box center [20, 219] width 10 height 10
